Goal: Task Accomplishment & Management: Manage account settings

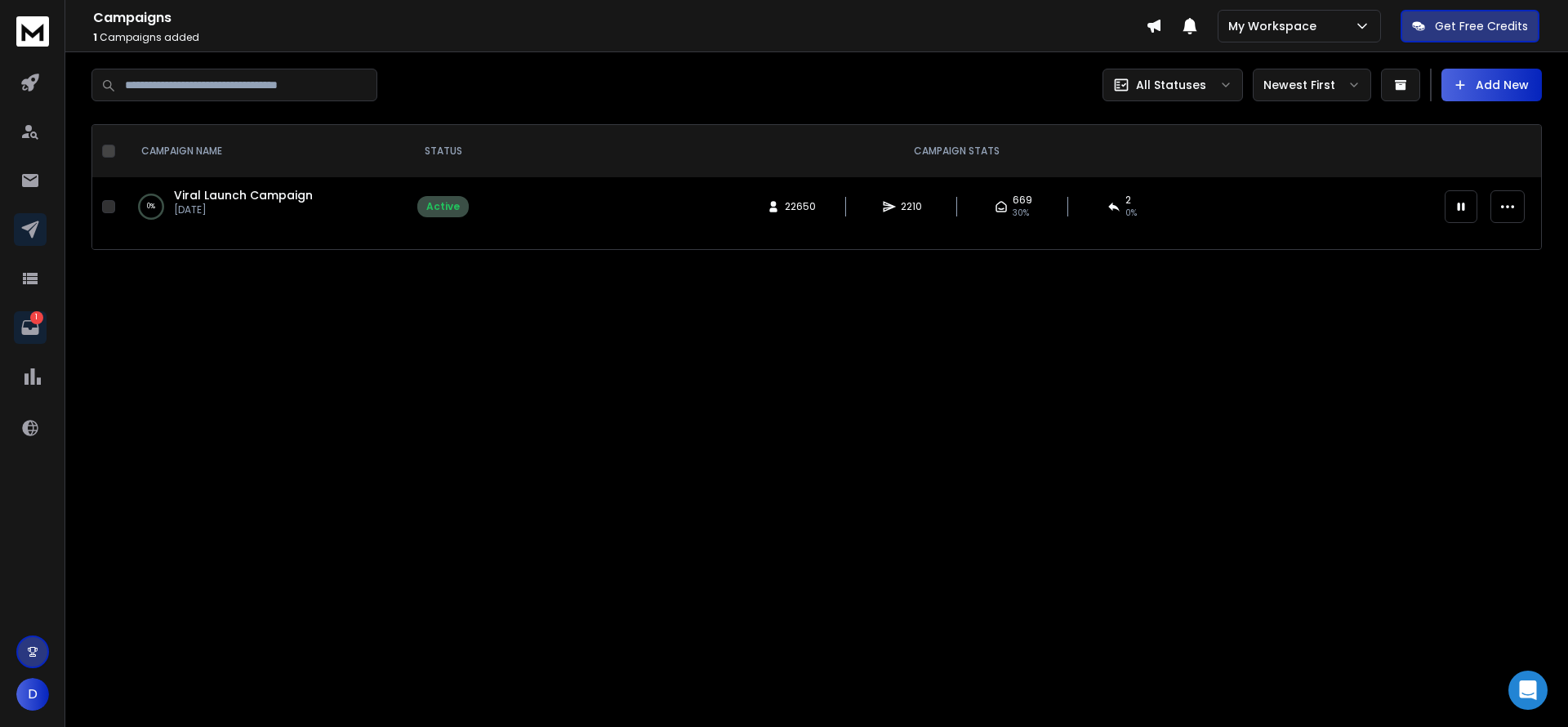
click at [37, 327] on icon at bounding box center [30, 327] width 17 height 14
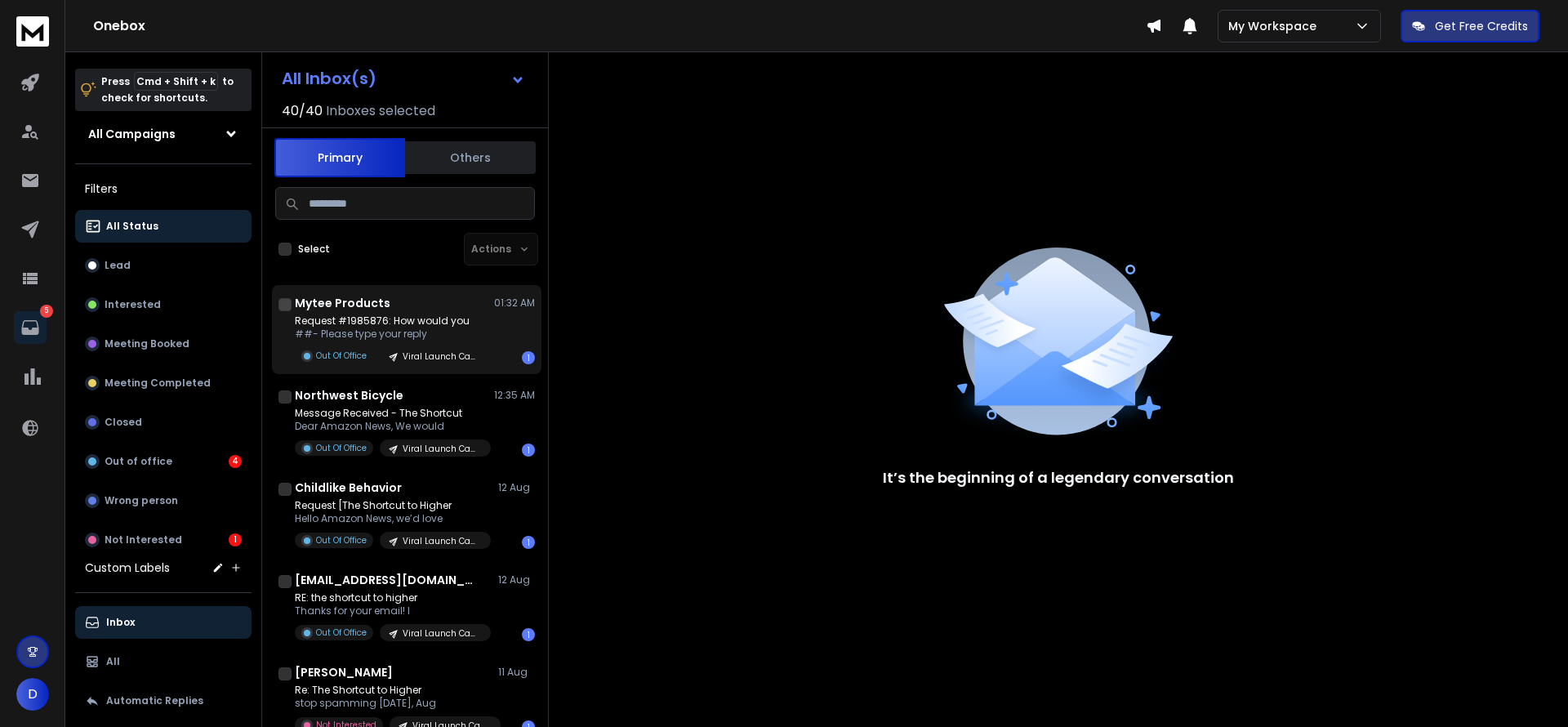
click at [436, 325] on p "Request #1985876: How would you" at bounding box center [392, 321] width 196 height 13
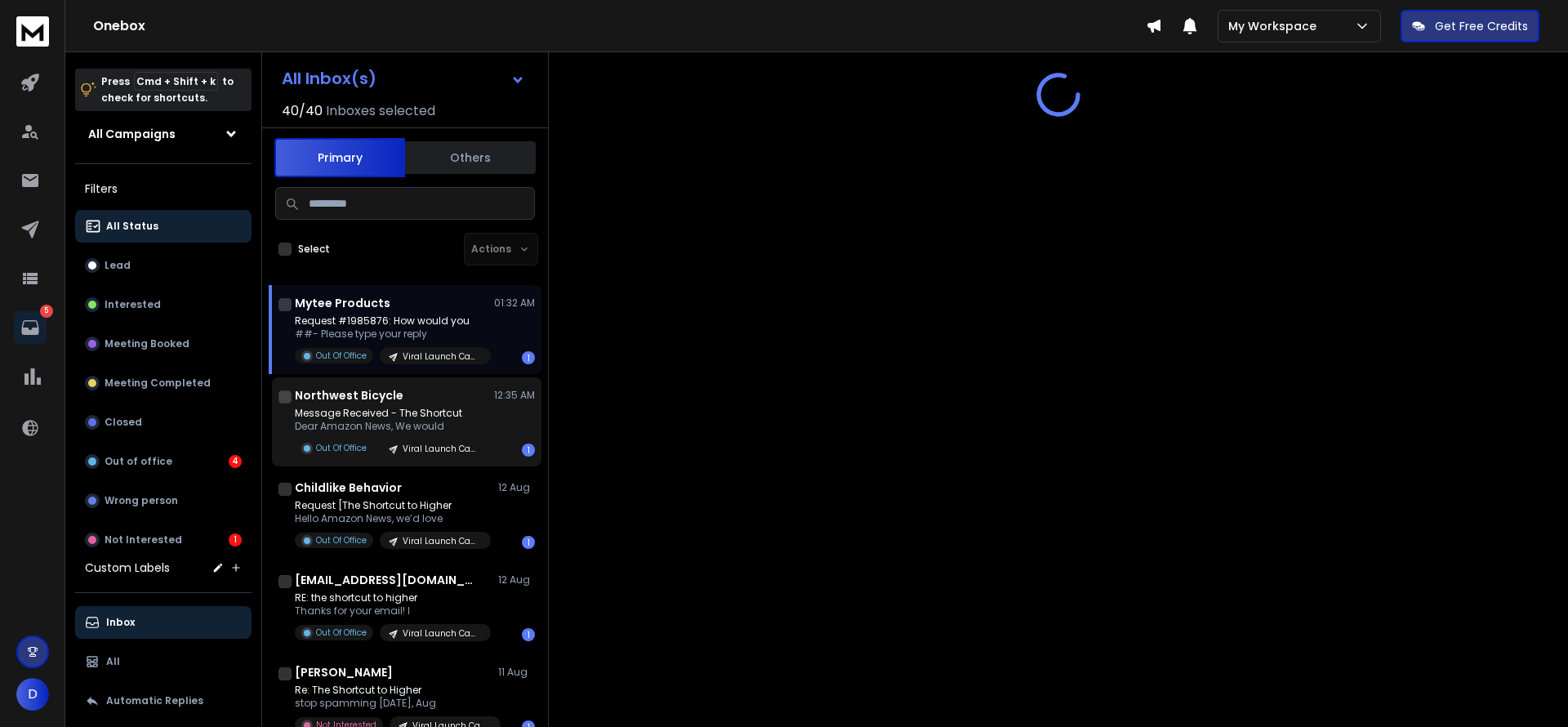
click at [438, 393] on div "Northwest Bicycle 12:35 AM" at bounding box center [414, 395] width 240 height 16
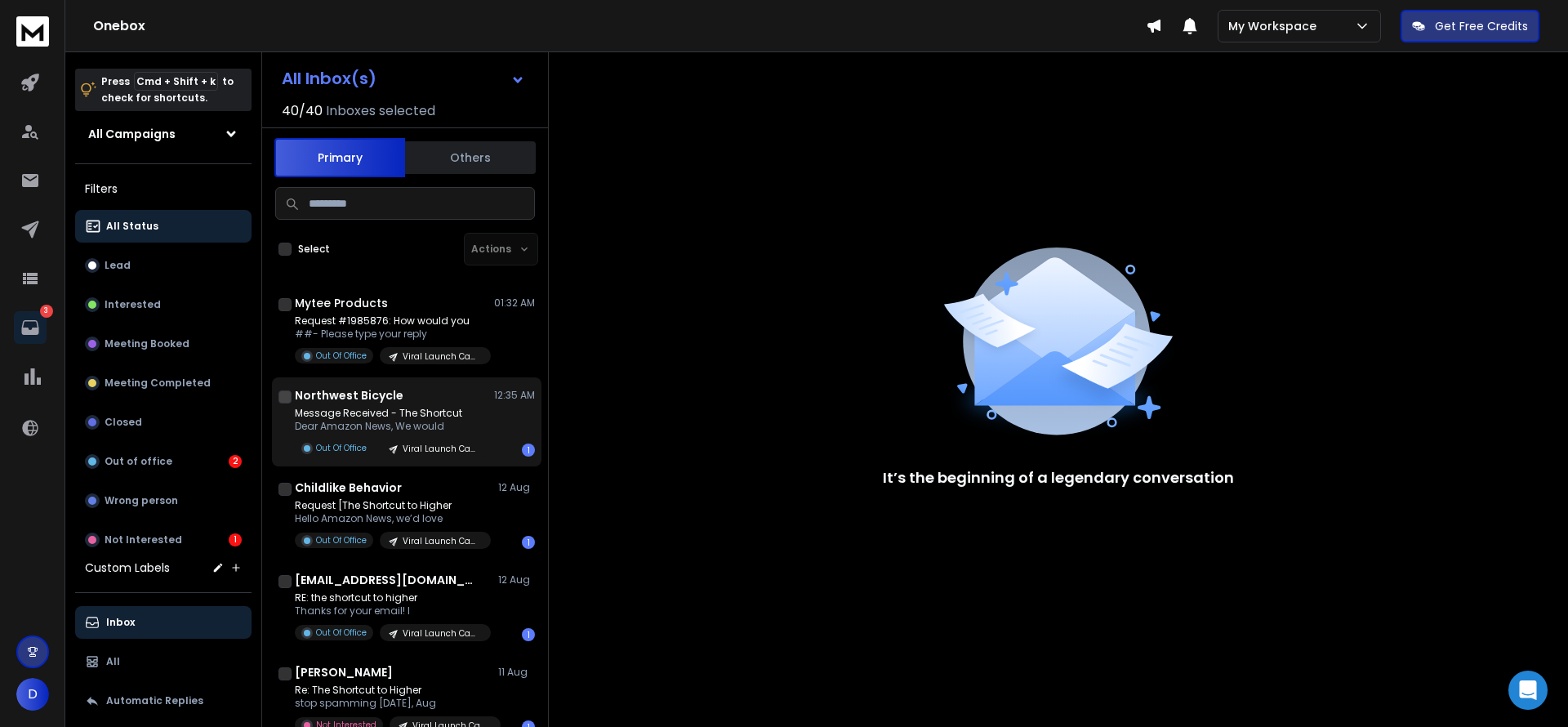
click at [473, 408] on p "Message Received - The Shortcut" at bounding box center [392, 413] width 196 height 13
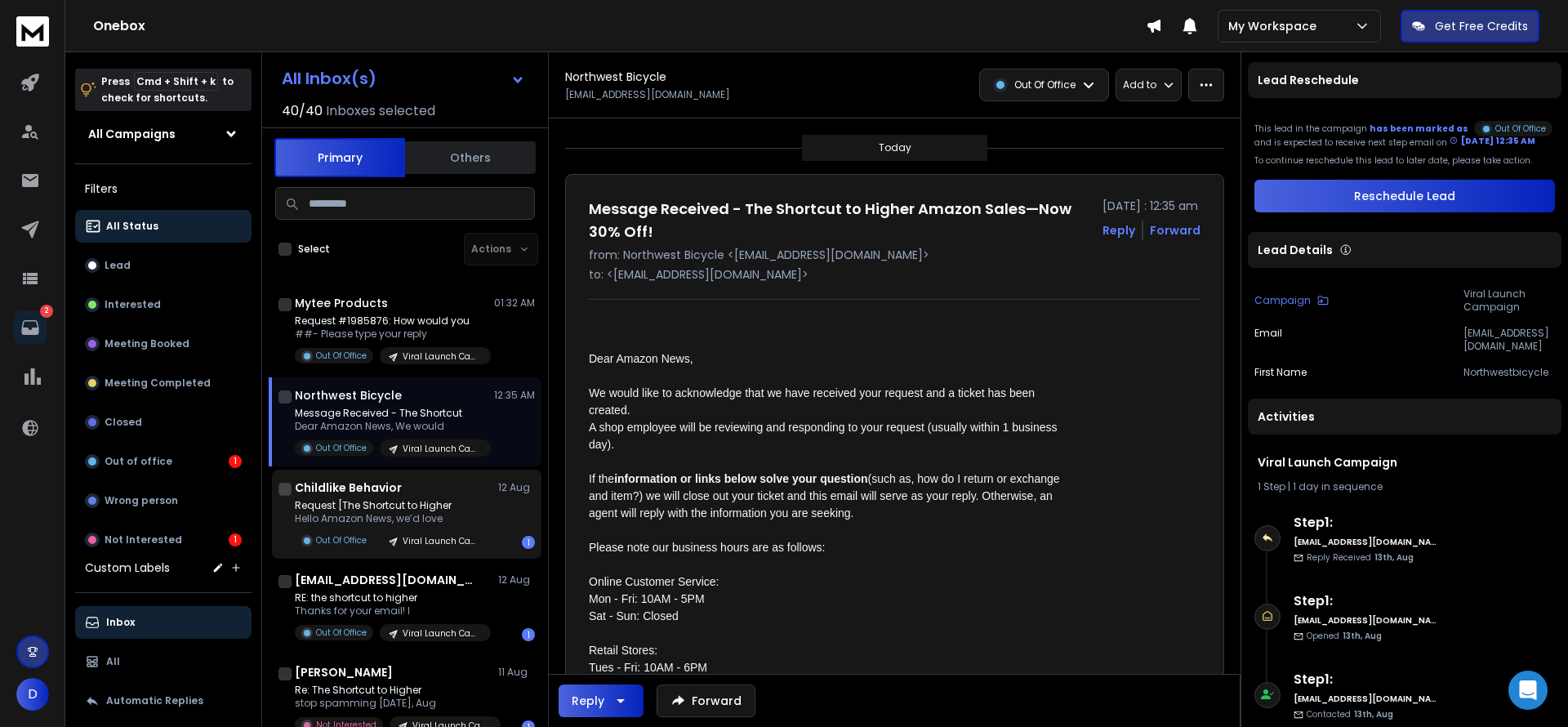
click at [461, 501] on p "Request [The Shortcut to Higher" at bounding box center [392, 506] width 196 height 13
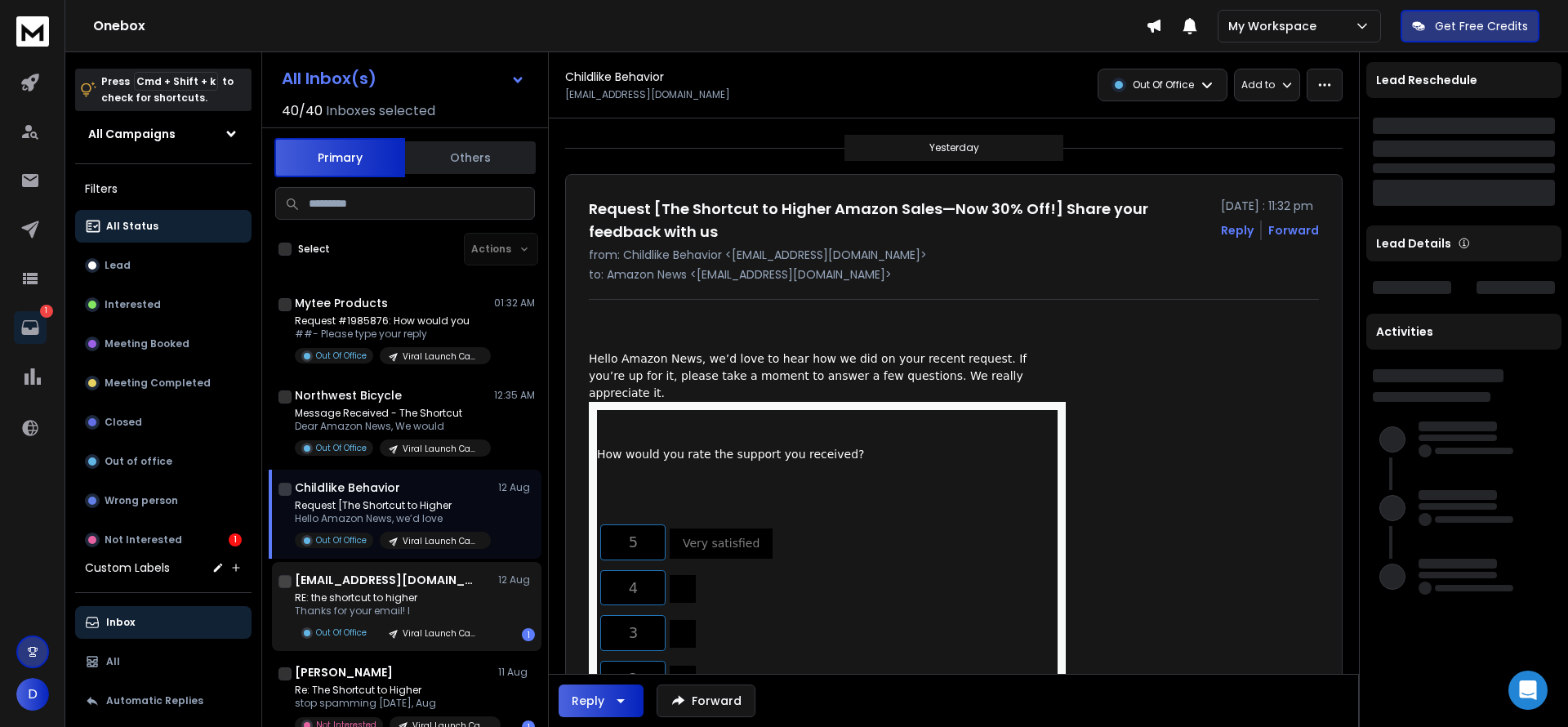
click at [428, 604] on p "RE: the shortcut to higher" at bounding box center [392, 598] width 196 height 13
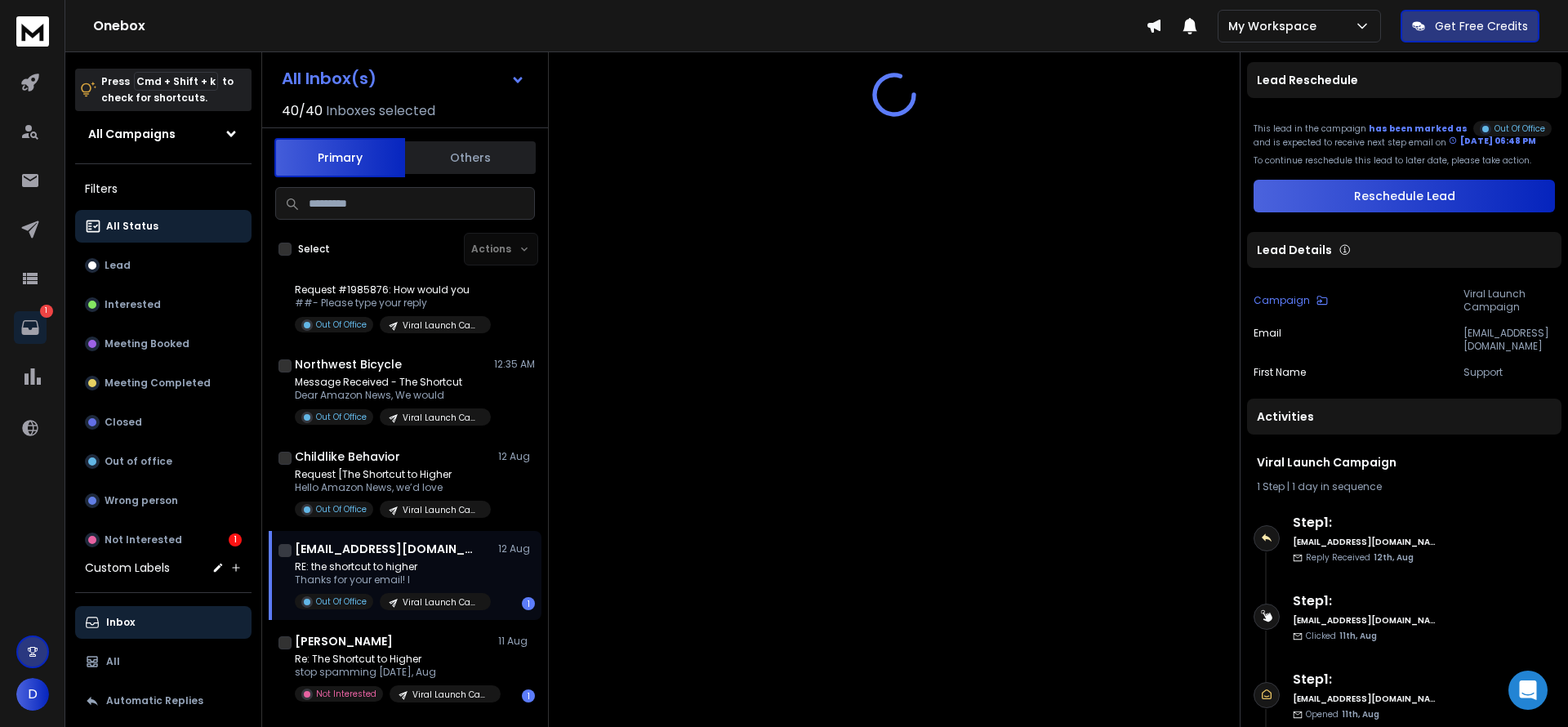
scroll to position [53, 0]
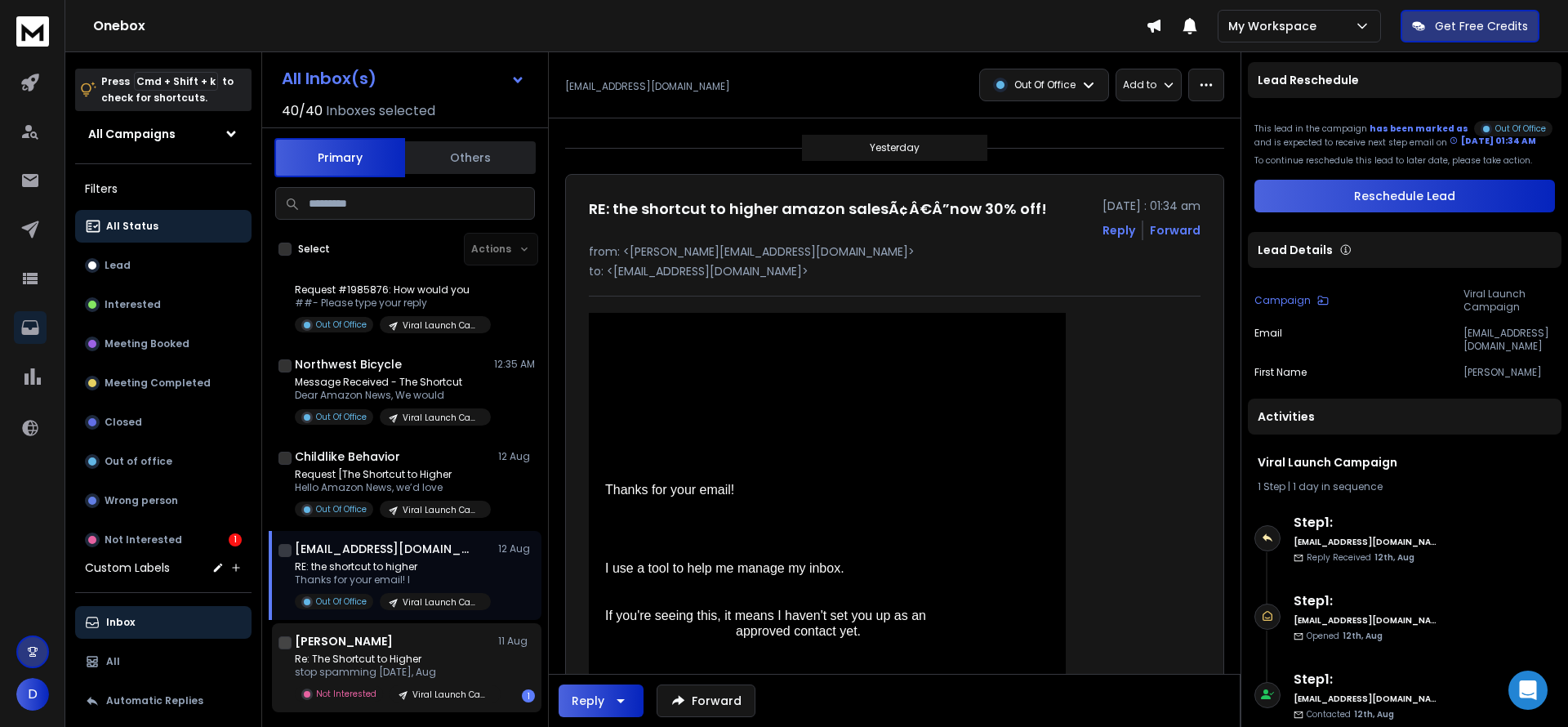
click at [428, 656] on div "Re: The Shortcut to Higher stop spamming On Mon, Aug Not Interested Viral Launc…" at bounding box center [397, 677] width 206 height 50
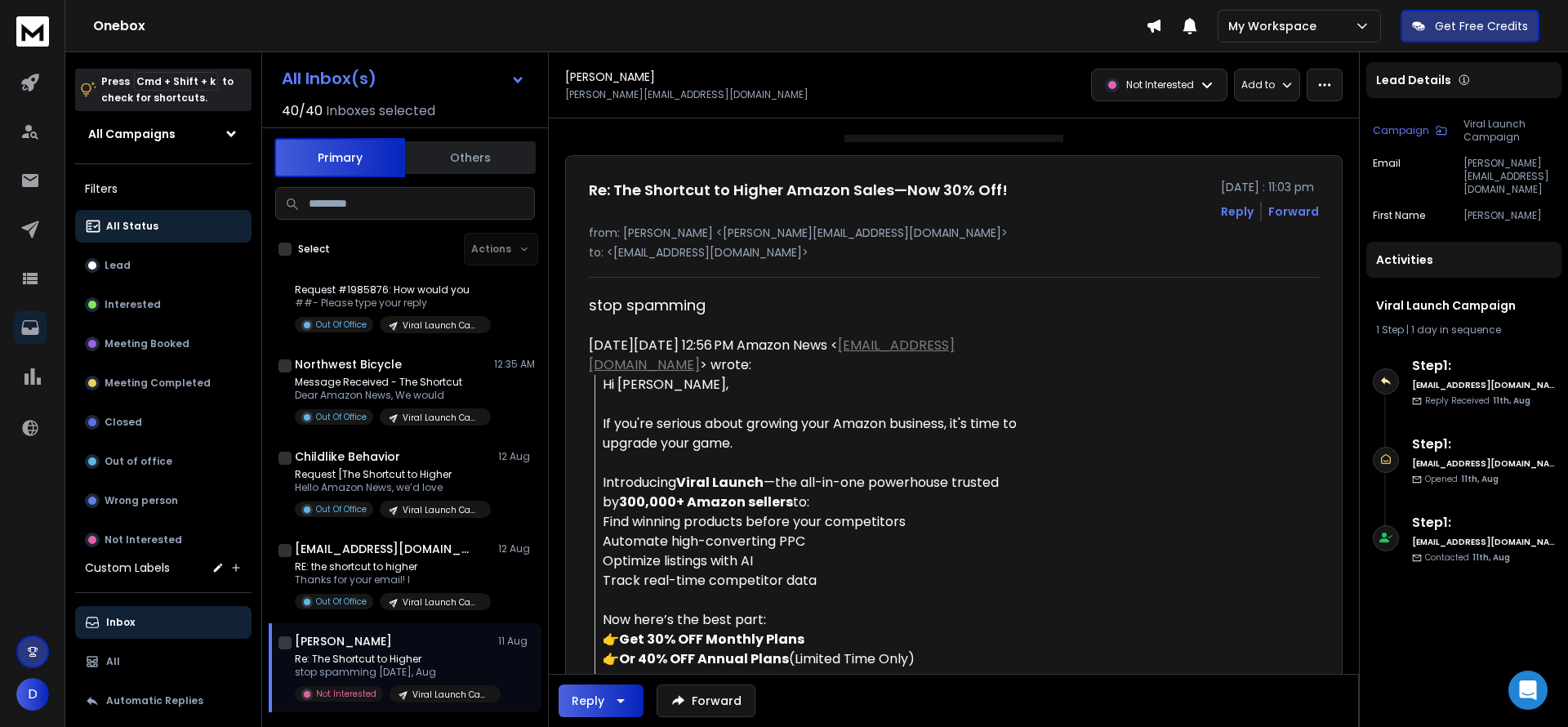
scroll to position [0, 0]
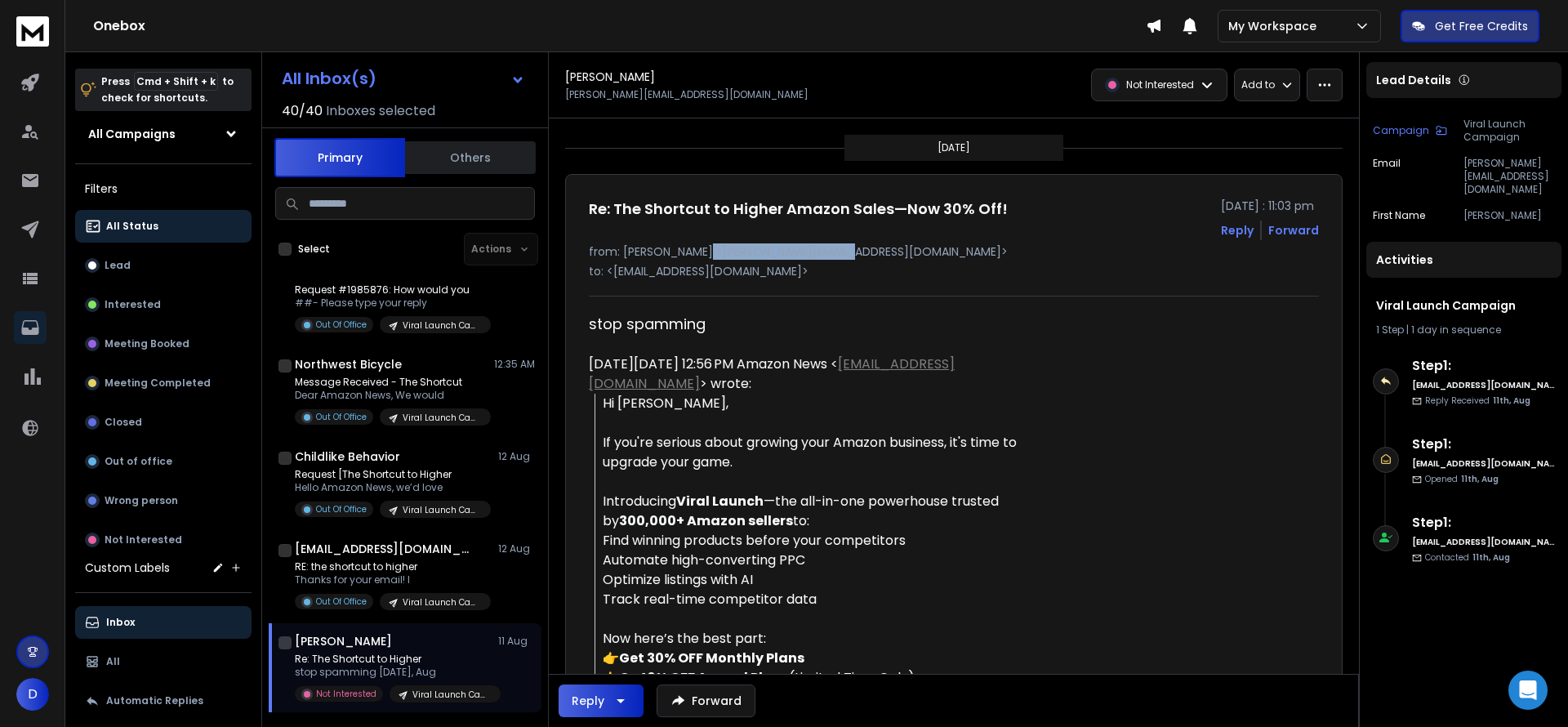
drag, startPoint x: 696, startPoint y: 253, endPoint x: 833, endPoint y: 255, distance: 137.0
click at [833, 255] on p "from: Julie Swain <Julie@ithacasports.com>" at bounding box center [954, 251] width 730 height 16
click at [835, 255] on p "from: Julie Swain <Julie@ithacasports.com>" at bounding box center [954, 251] width 730 height 16
click at [31, 231] on icon at bounding box center [30, 230] width 17 height 17
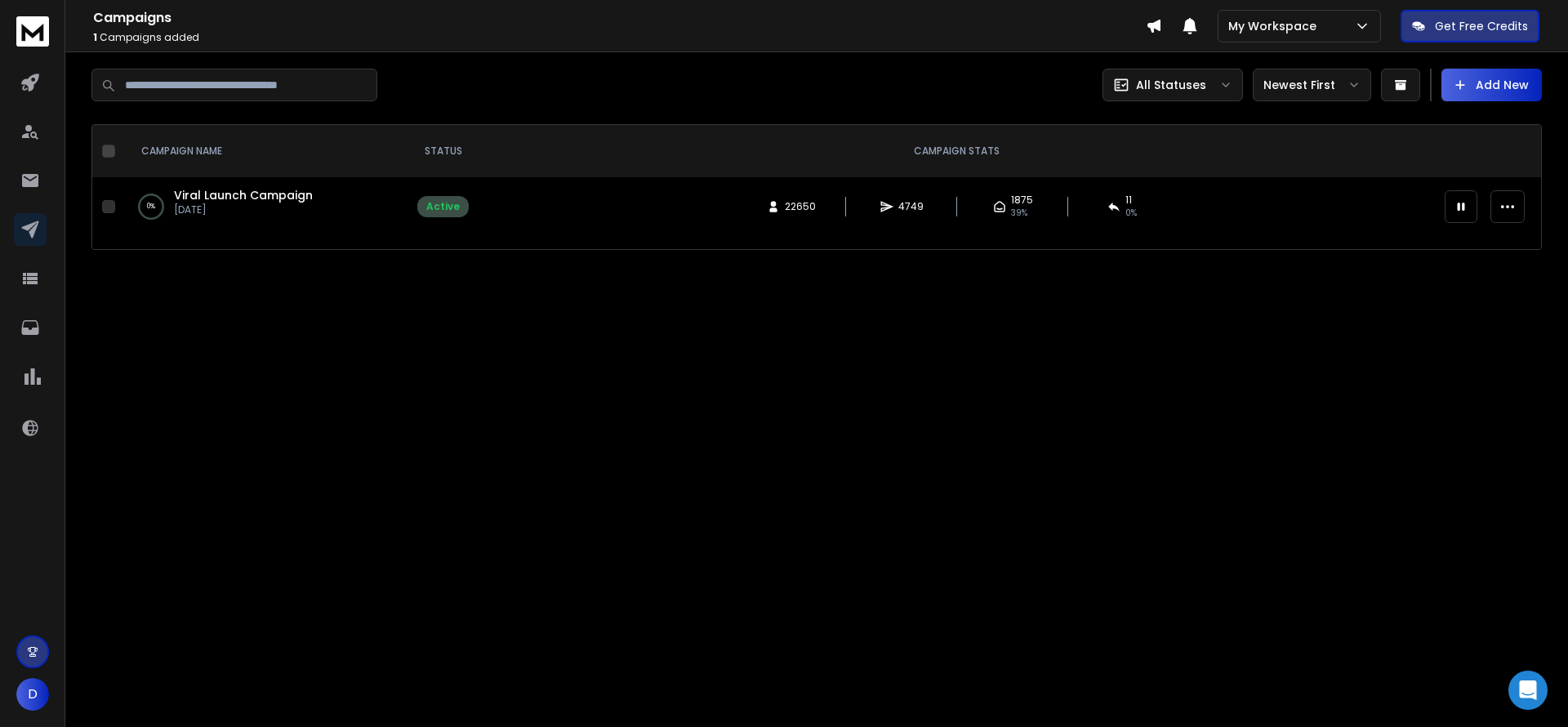
click at [1494, 91] on button "Add New" at bounding box center [1491, 85] width 100 height 33
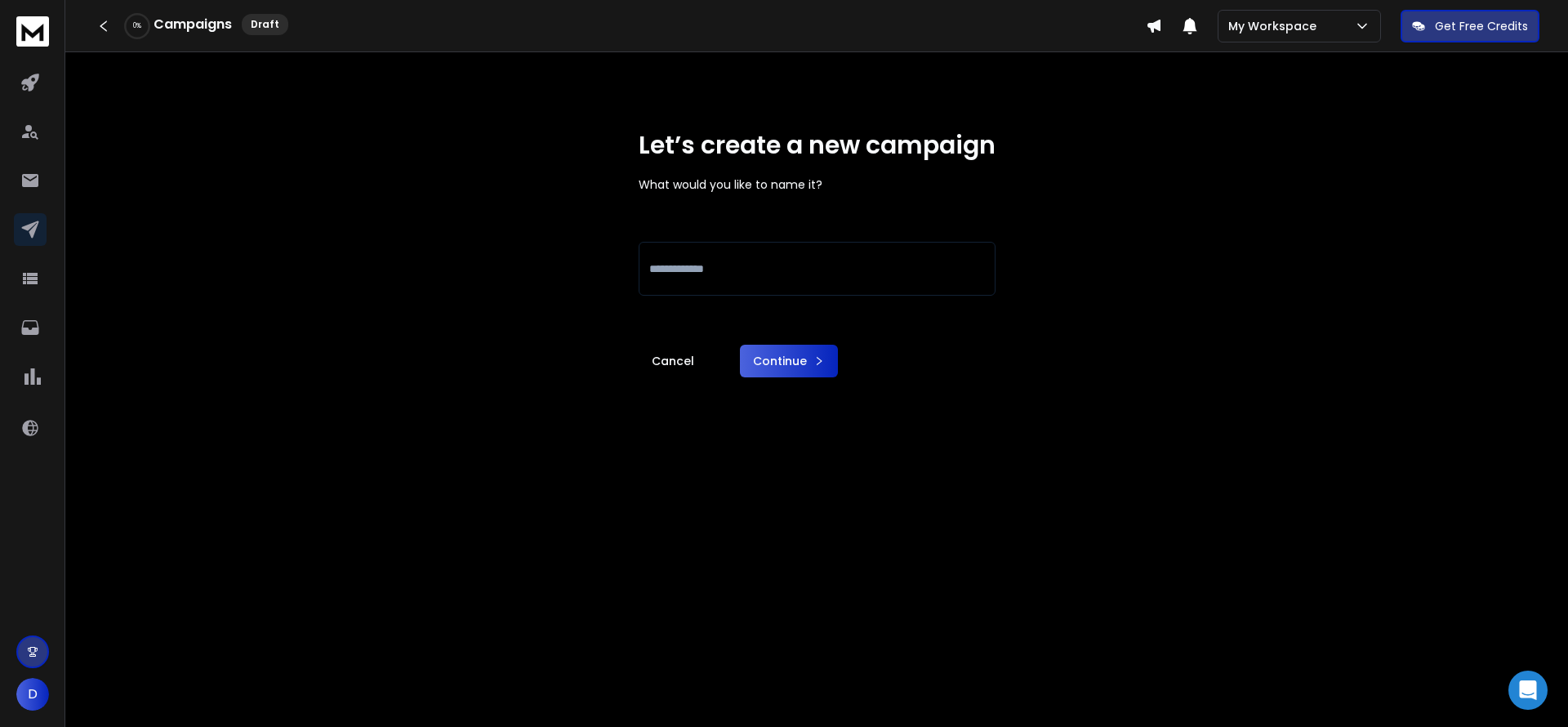
click at [758, 260] on input at bounding box center [817, 269] width 357 height 54
click at [673, 364] on link "Cancel" at bounding box center [674, 361] width 69 height 33
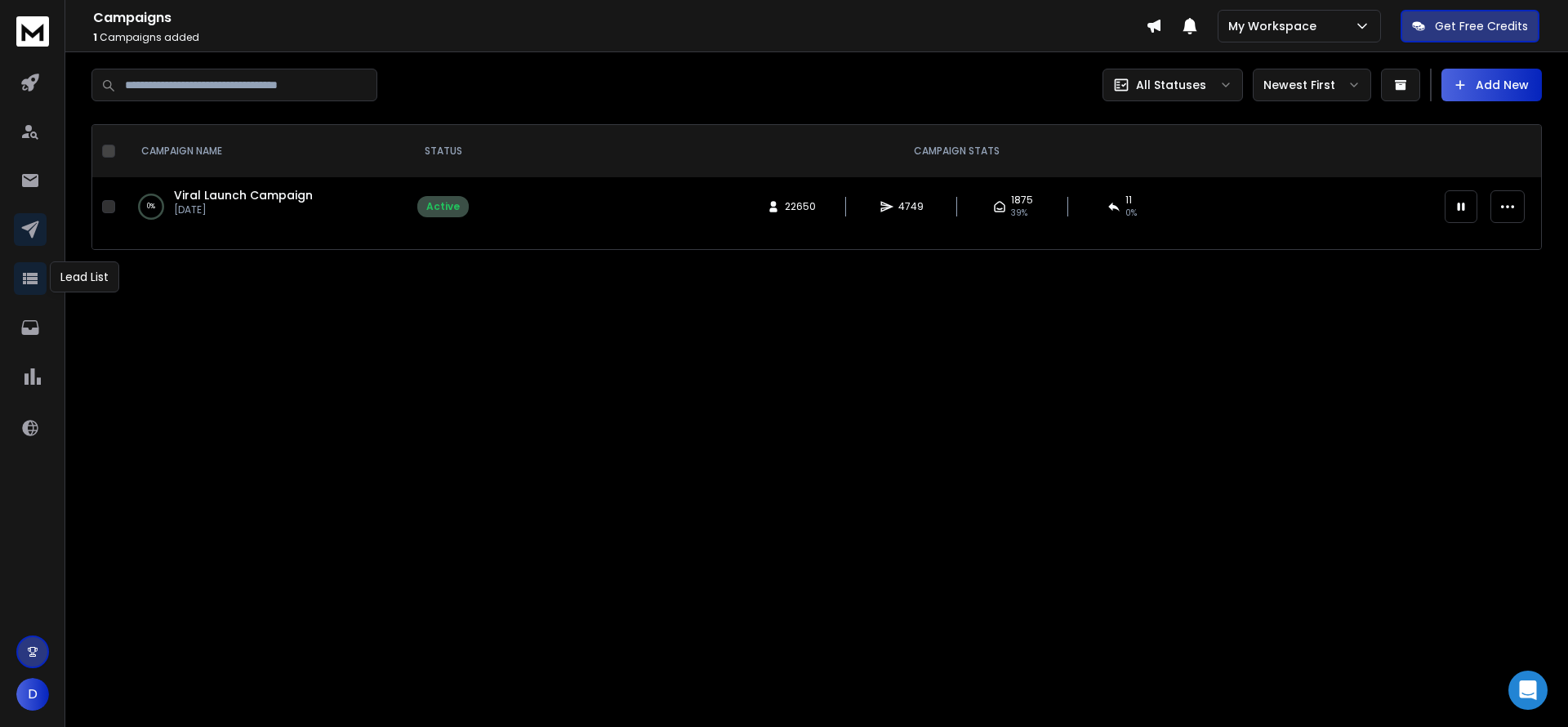
click at [36, 277] on icon at bounding box center [30, 278] width 14 height 11
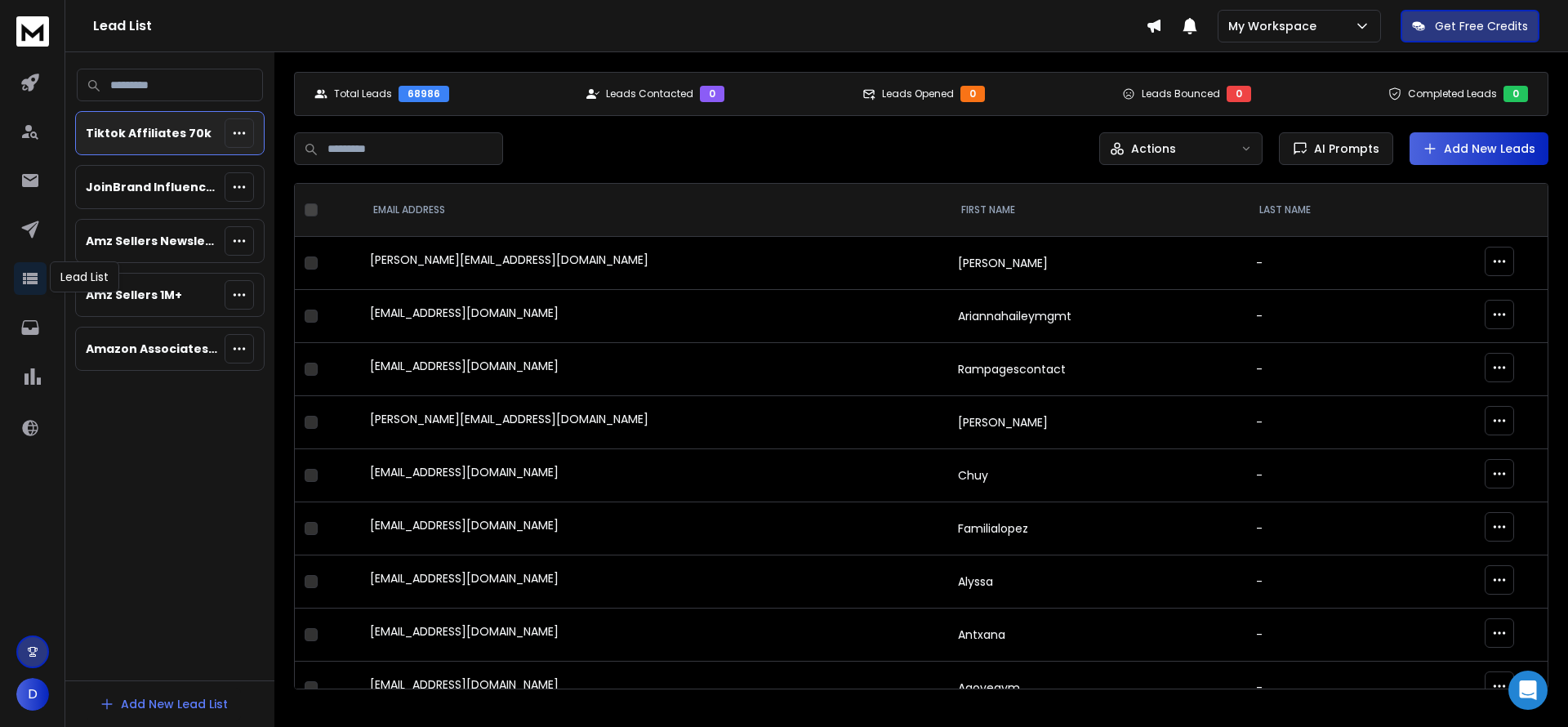
click at [163, 702] on button "Add New Lead List" at bounding box center [164, 704] width 154 height 33
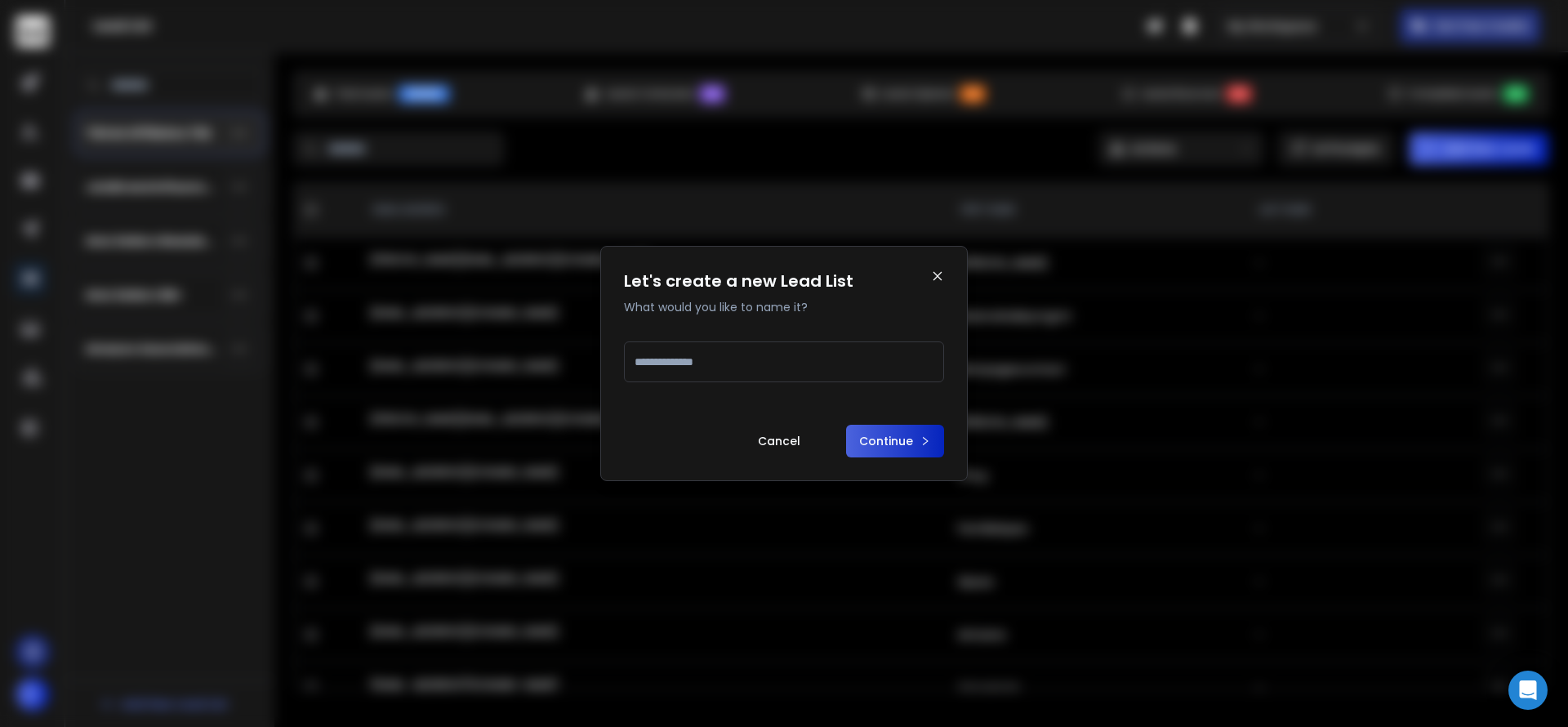
click at [708, 341] on input at bounding box center [784, 362] width 320 height 41
type input "**********"
click at [904, 455] on button "Continue" at bounding box center [895, 441] width 98 height 33
